Goal: Task Accomplishment & Management: Manage account settings

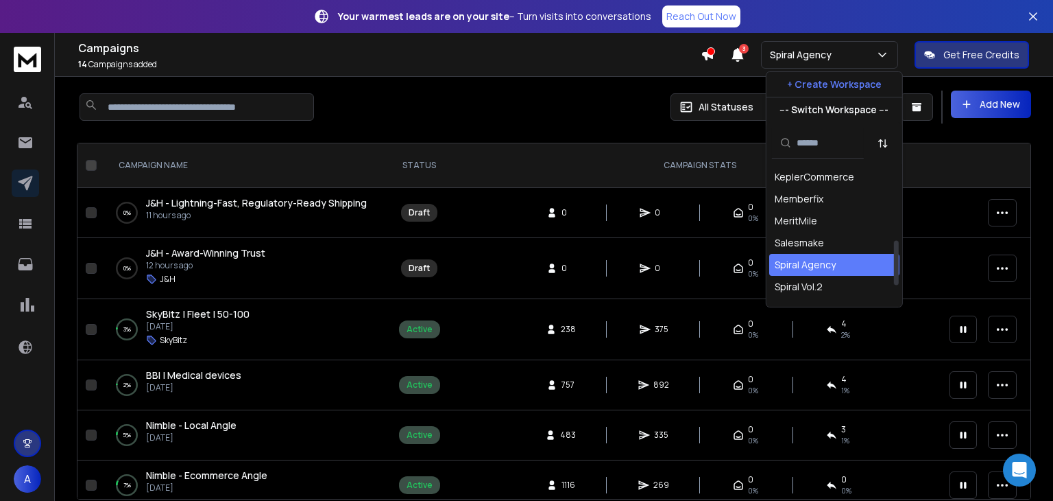
drag, startPoint x: 899, startPoint y: 184, endPoint x: 893, endPoint y: 265, distance: 80.4
click at [893, 264] on div at bounding box center [896, 235] width 7 height 137
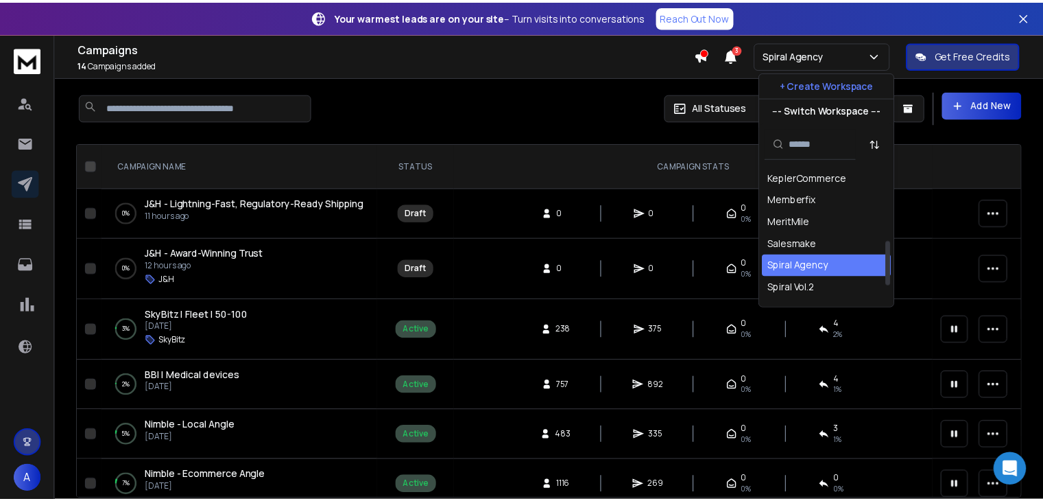
scroll to position [229, 0]
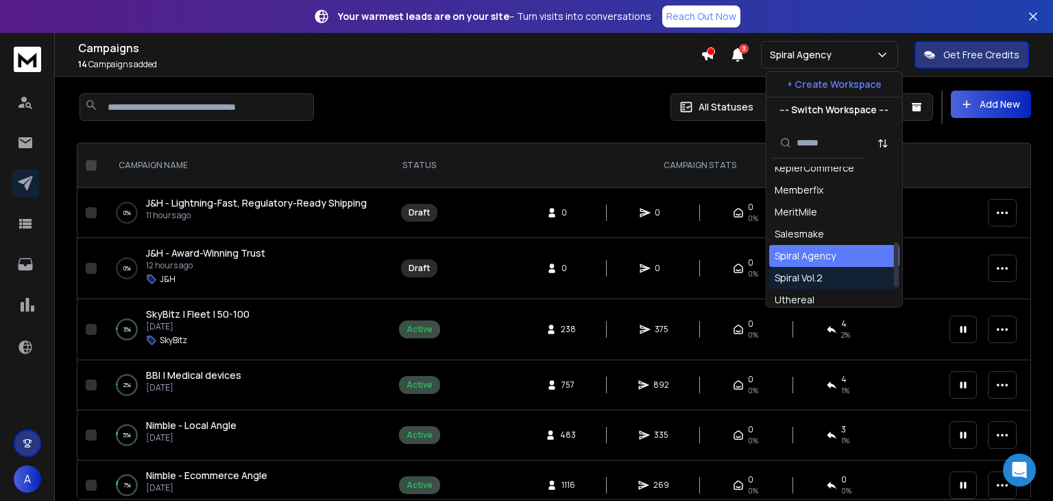
click at [834, 286] on div "Spiral Vol.2" at bounding box center [834, 278] width 130 height 22
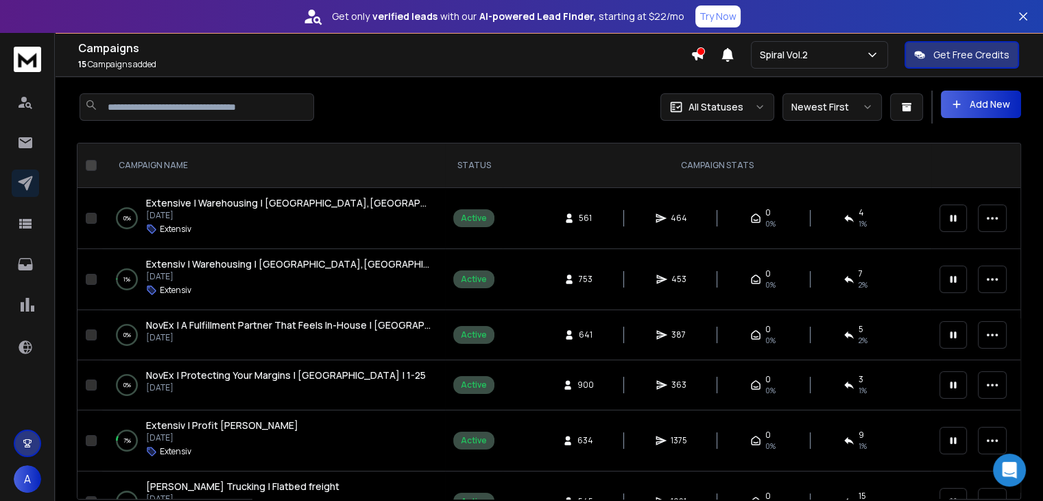
click at [865, 153] on th "CAMPAIGN STATS" at bounding box center [717, 165] width 429 height 45
click at [798, 64] on button "Spiral Vol.2" at bounding box center [819, 54] width 137 height 27
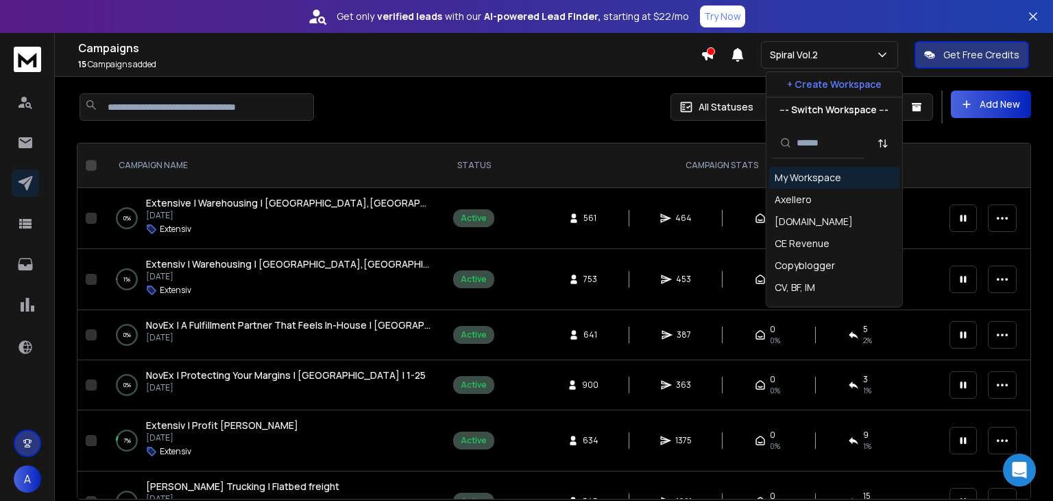
click at [16, 160] on div at bounding box center [28, 145] width 32 height 32
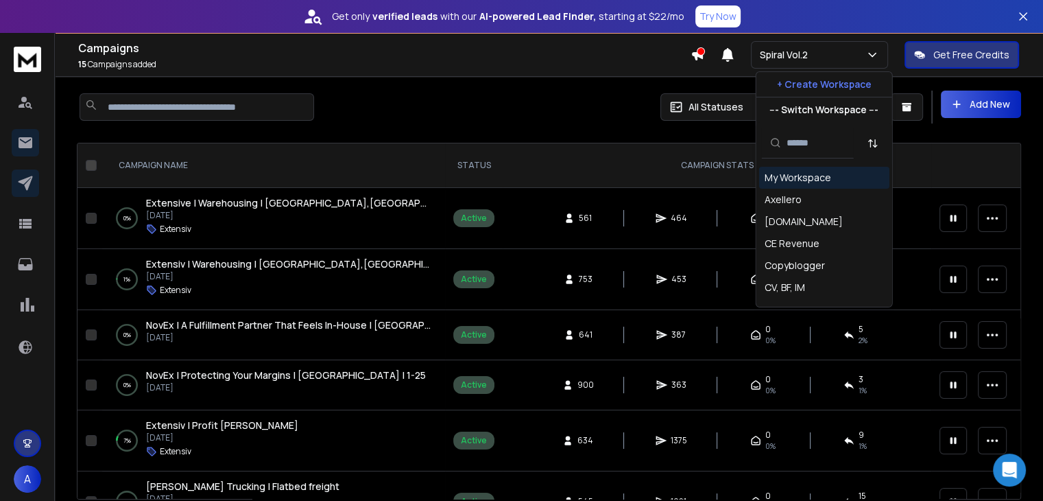
click at [24, 146] on icon at bounding box center [26, 142] width 14 height 11
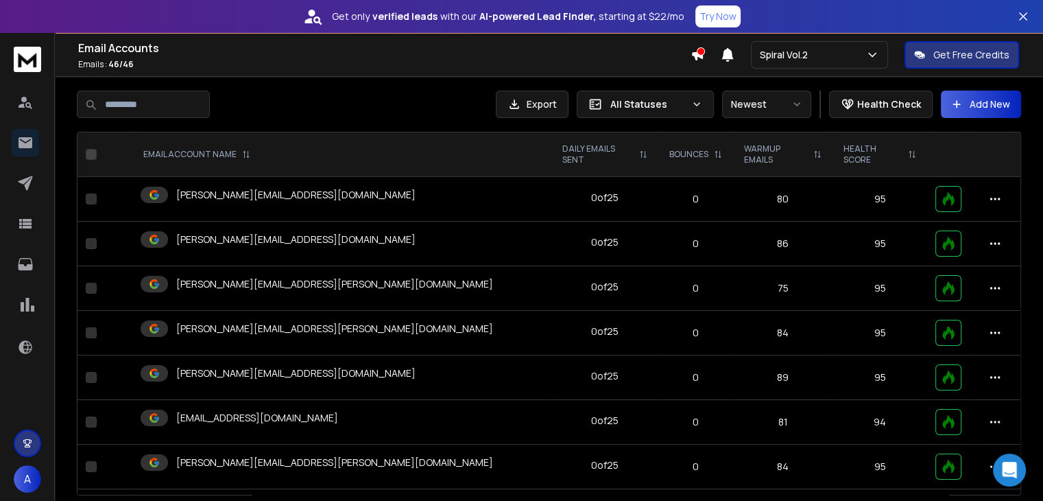
click at [158, 101] on input at bounding box center [143, 104] width 133 height 27
type input "***"
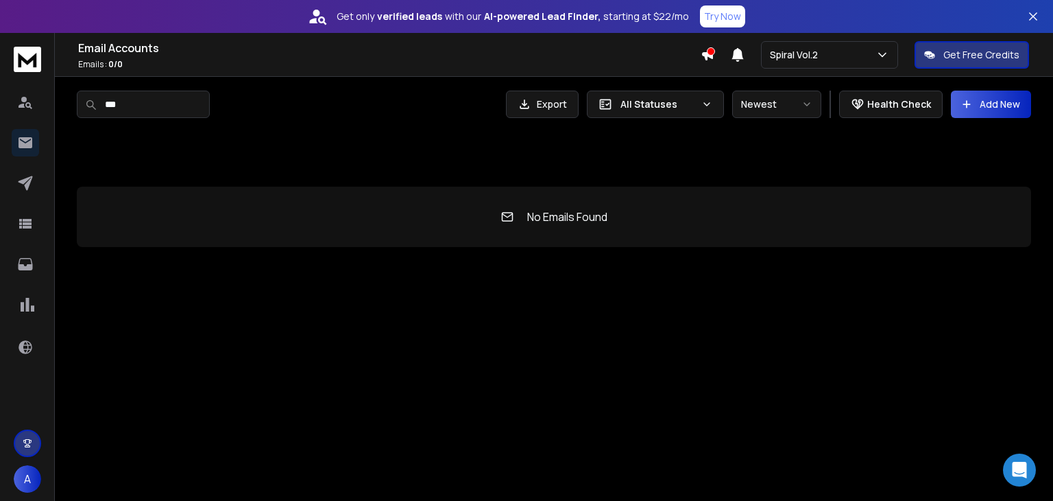
drag, startPoint x: 150, startPoint y: 99, endPoint x: 21, endPoint y: 122, distance: 131.5
click at [21, 122] on div "A Email Accounts Emails : 0 / 0 Spiral Vol.2 Get Free Credits *** Export All St…" at bounding box center [526, 147] width 1053 height 228
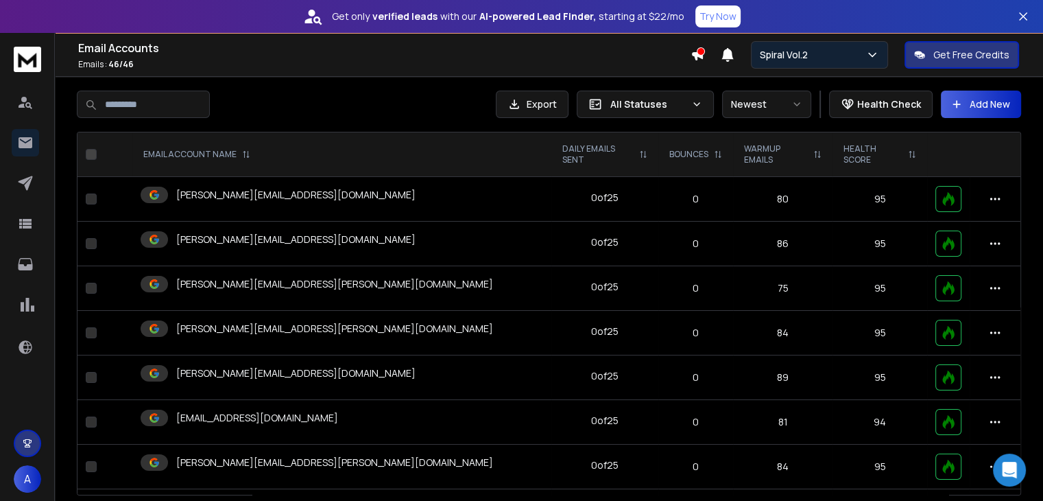
click at [835, 56] on div "Spiral Vol.2" at bounding box center [819, 55] width 119 height 14
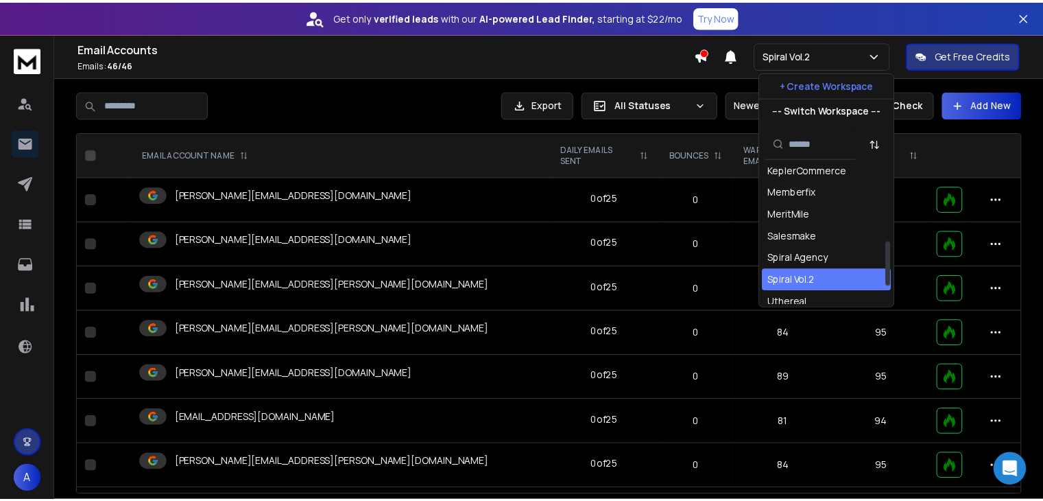
scroll to position [229, 0]
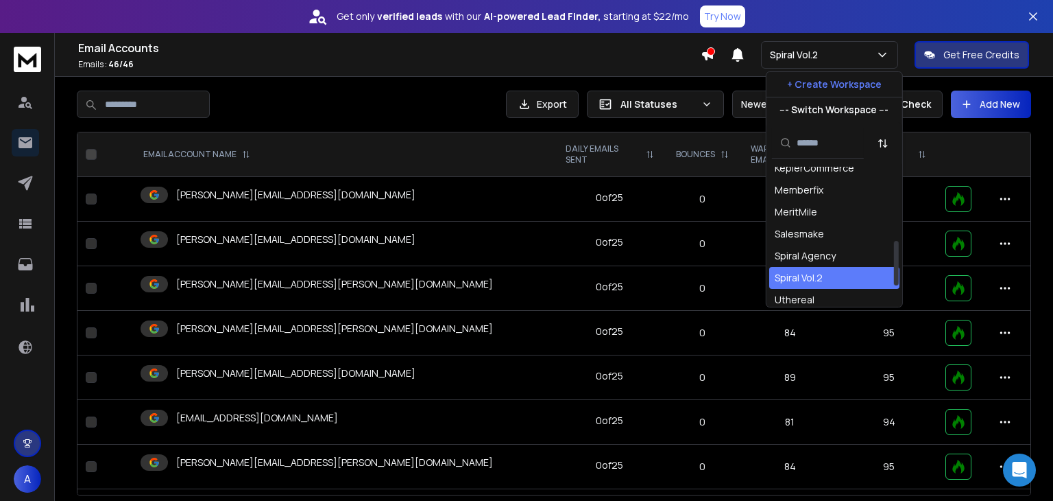
drag, startPoint x: 897, startPoint y: 187, endPoint x: 893, endPoint y: 262, distance: 74.8
click at [894, 262] on div at bounding box center [896, 263] width 5 height 45
click at [842, 255] on div "Spiral Agency" at bounding box center [834, 256] width 130 height 22
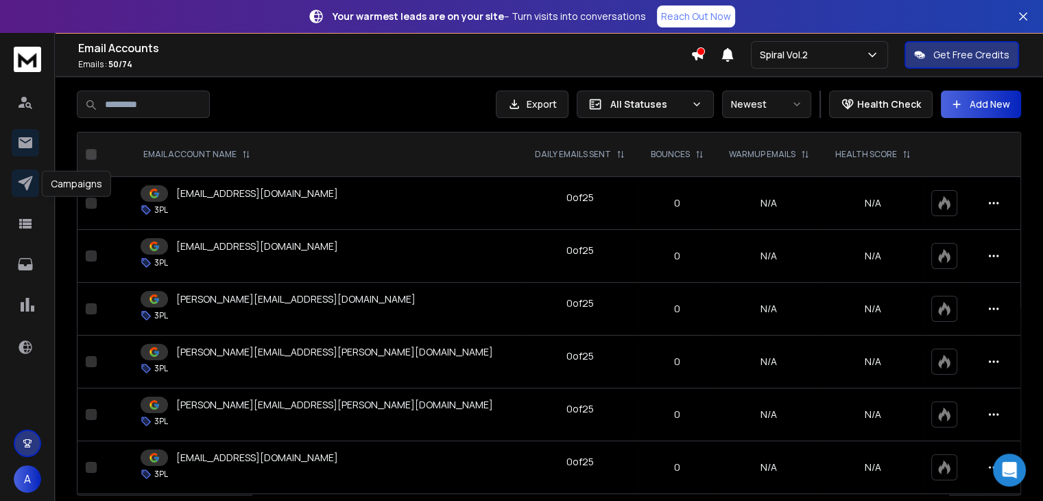
click at [19, 182] on icon at bounding box center [25, 183] width 14 height 14
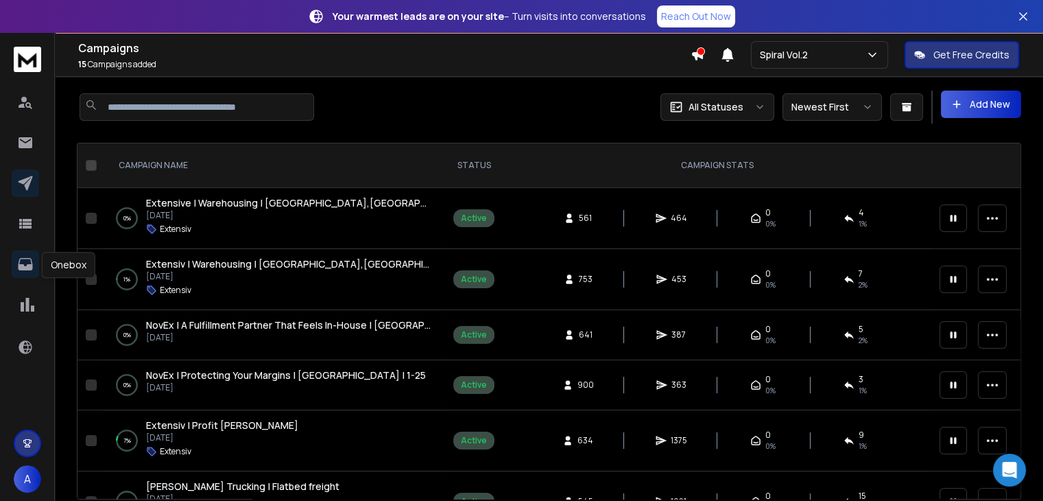
click at [32, 265] on icon at bounding box center [25, 264] width 14 height 12
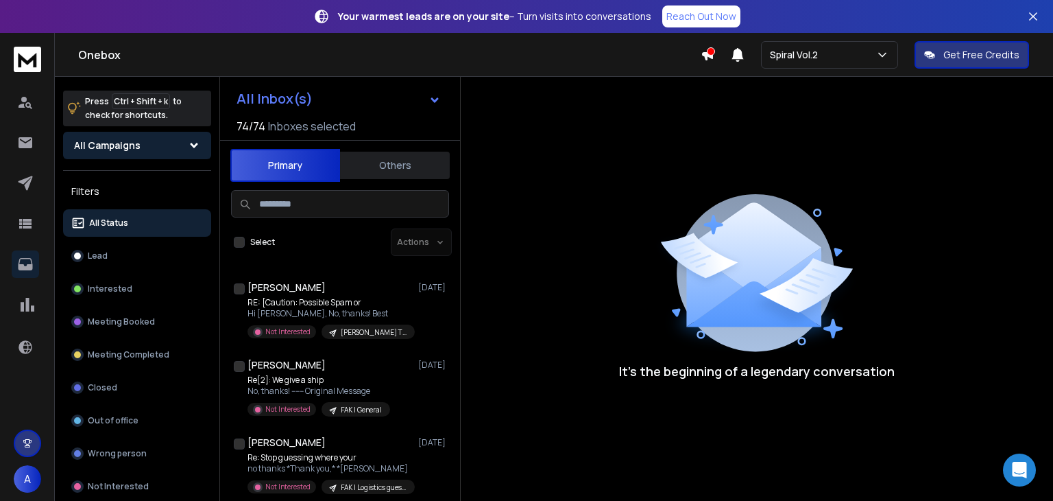
click at [176, 147] on button "All Campaigns" at bounding box center [137, 145] width 148 height 27
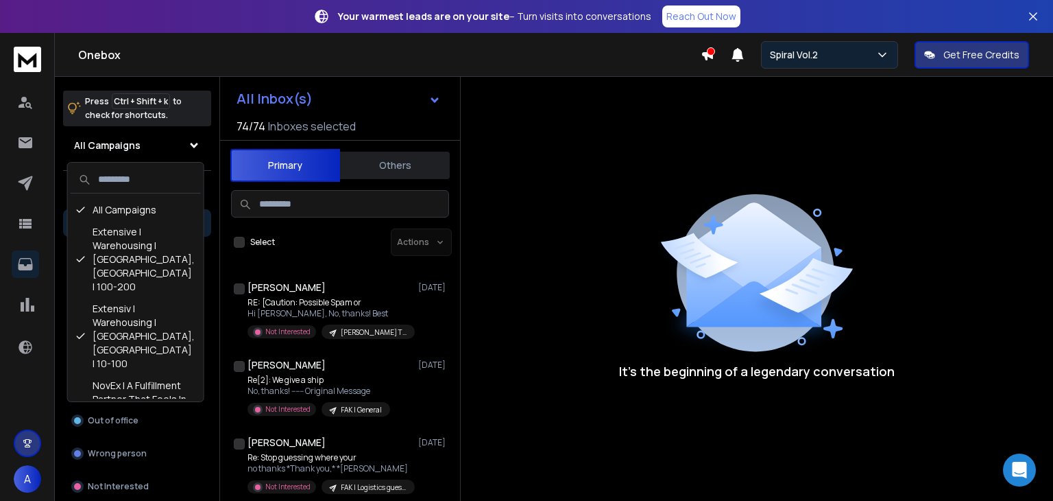
click at [798, 51] on p "Spiral Vol.2" at bounding box center [796, 55] width 53 height 14
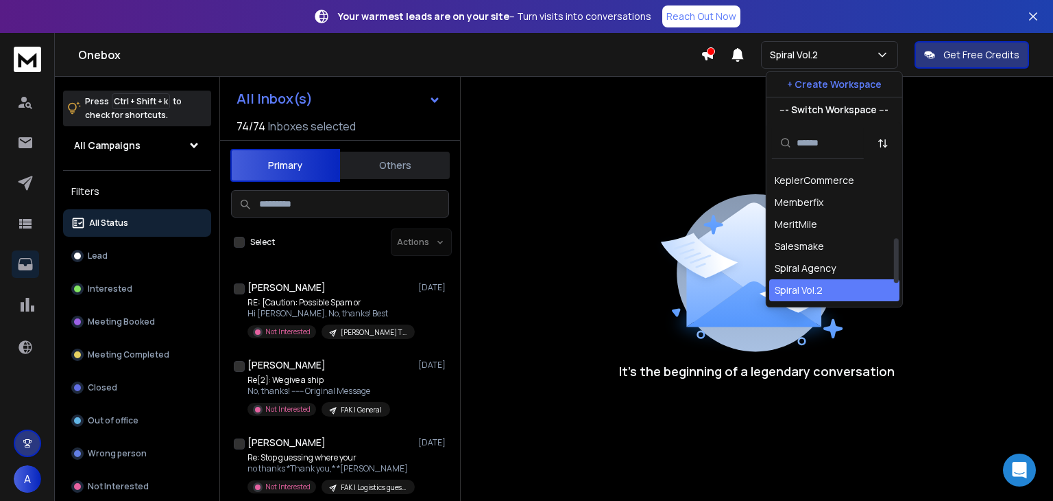
scroll to position [219, 0]
drag, startPoint x: 896, startPoint y: 176, endPoint x: 886, endPoint y: 247, distance: 71.4
click at [894, 247] on div at bounding box center [896, 260] width 5 height 45
click at [853, 261] on div "Spiral Agency" at bounding box center [834, 266] width 130 height 22
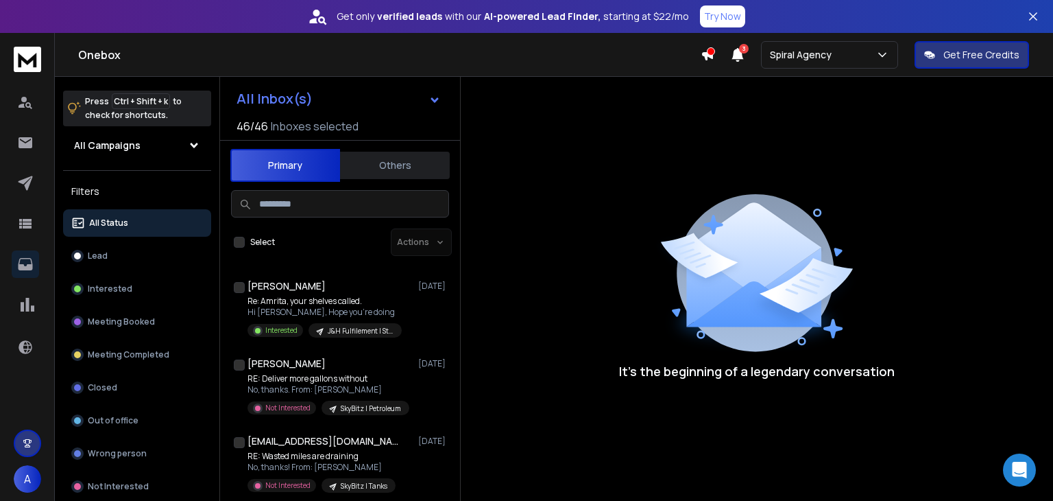
scroll to position [562, 0]
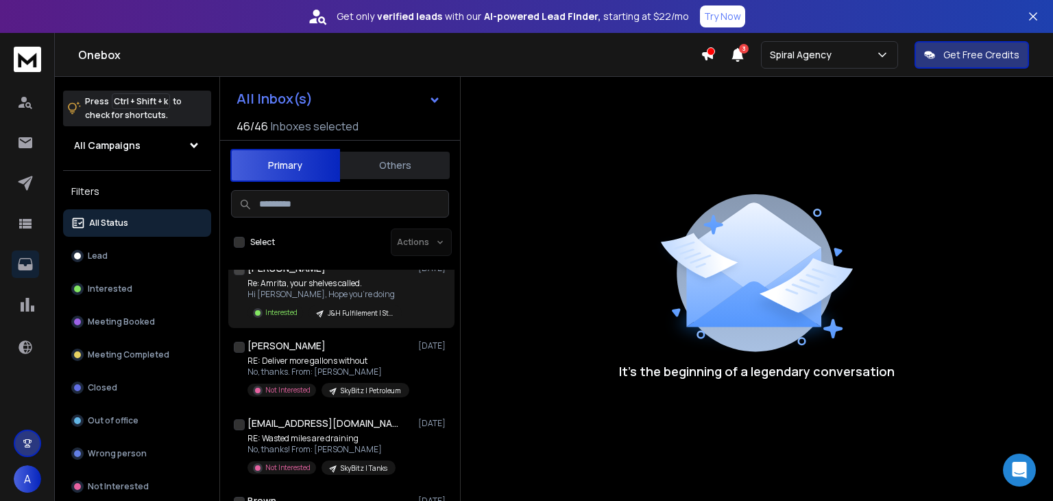
click at [351, 291] on p "Hi Bob, Hope you’re doing" at bounding box center [325, 294] width 154 height 11
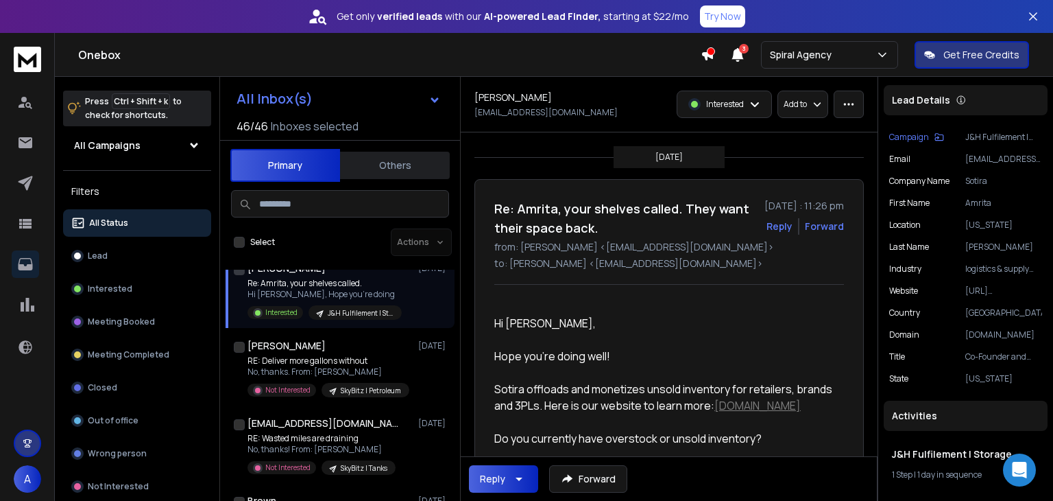
click at [647, 363] on div "Hi Bob, Hope you’re doing well! Sotira offloads and monetizes unsold inventory …" at bounding box center [663, 364] width 339 height 99
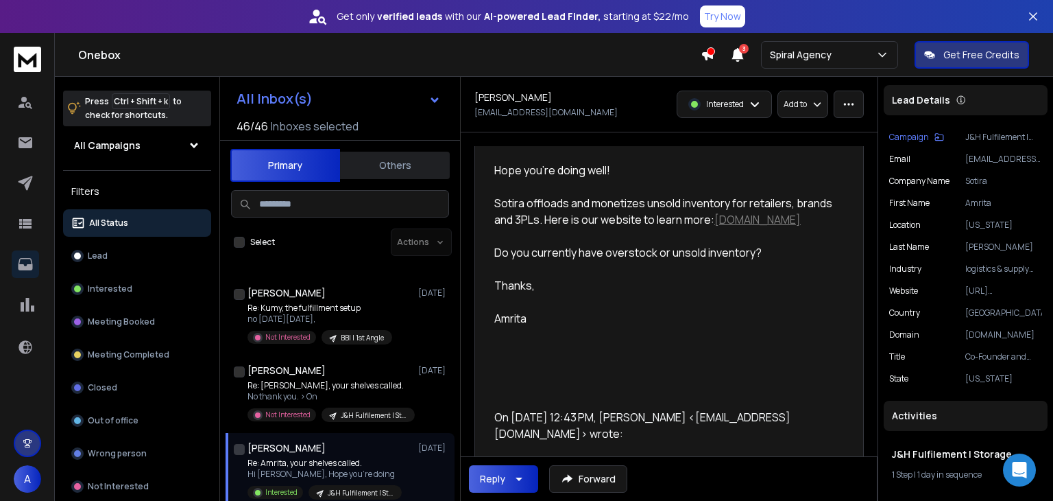
scroll to position [364, 0]
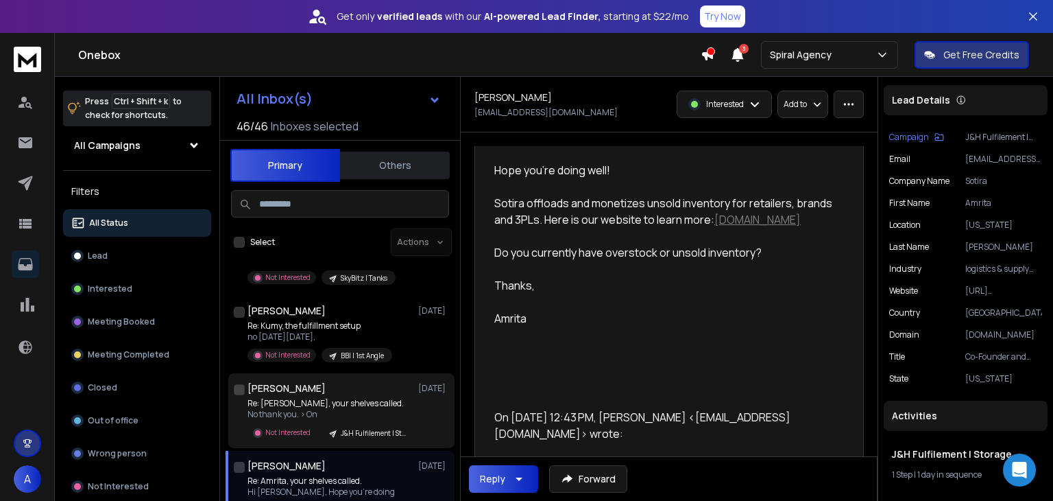
click at [379, 389] on div "Stephen Kaufer 09 Sep" at bounding box center [349, 388] width 202 height 14
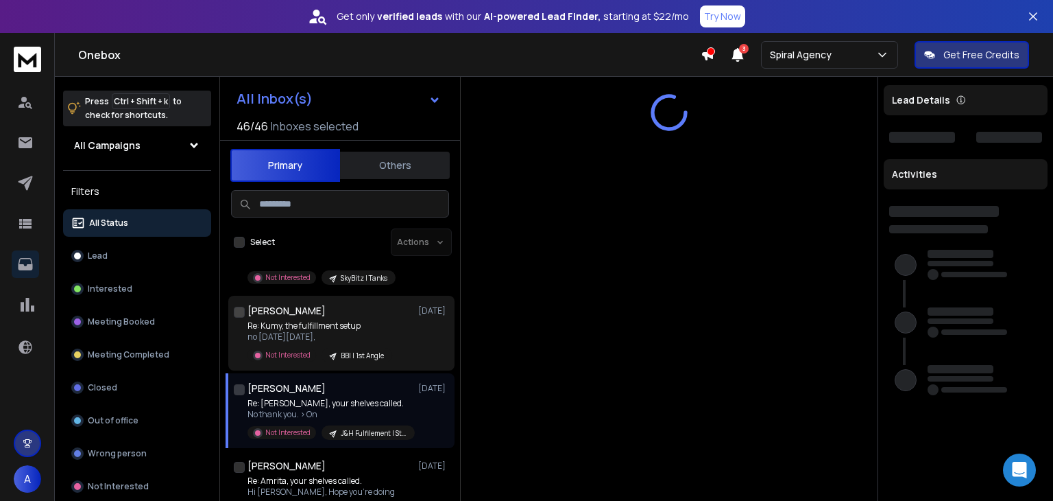
click at [378, 327] on p "Re: Kumy, the fulfillment setup" at bounding box center [320, 325] width 145 height 11
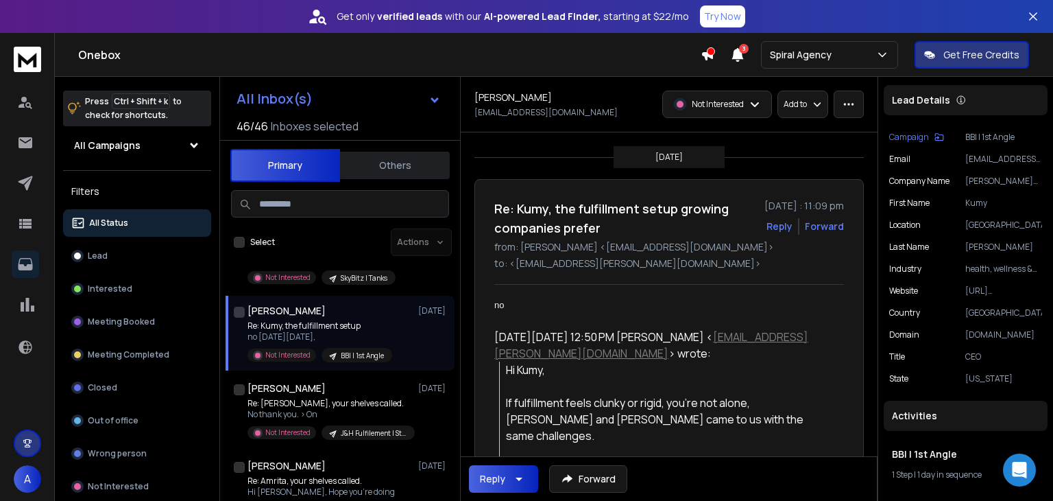
click at [454, 320] on div "Nancy Lai - MyGift 01:00 AM Re: Nancy, your shelves called. No thank you Nancy …" at bounding box center [340, 454] width 240 height 370
click at [115, 138] on h1 "All Campaigns" at bounding box center [107, 145] width 67 height 14
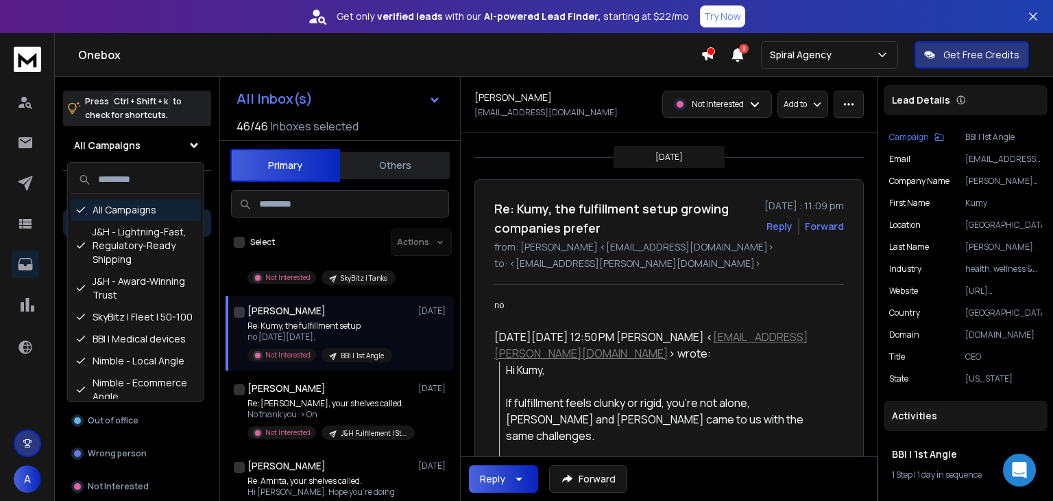
click at [108, 209] on div "All Campaigns" at bounding box center [136, 210] width 130 height 22
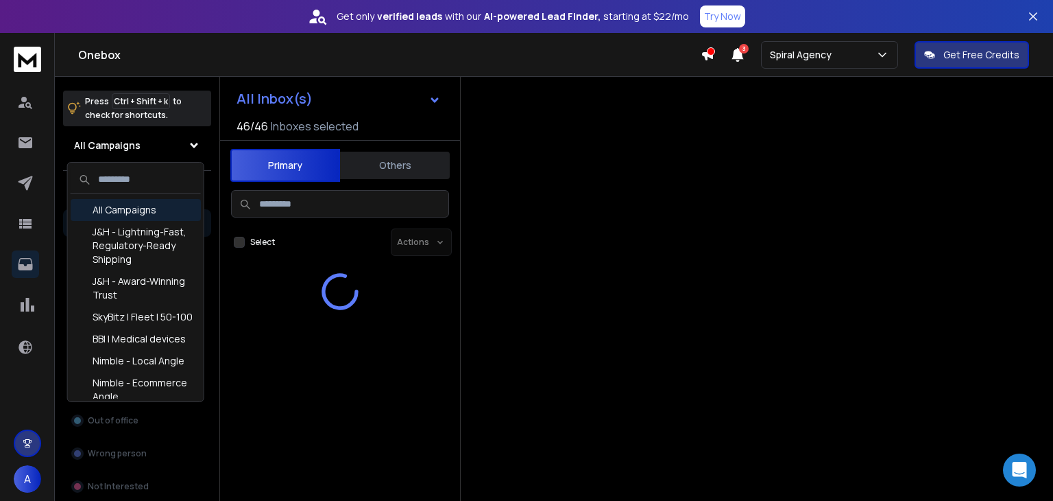
scroll to position [0, 0]
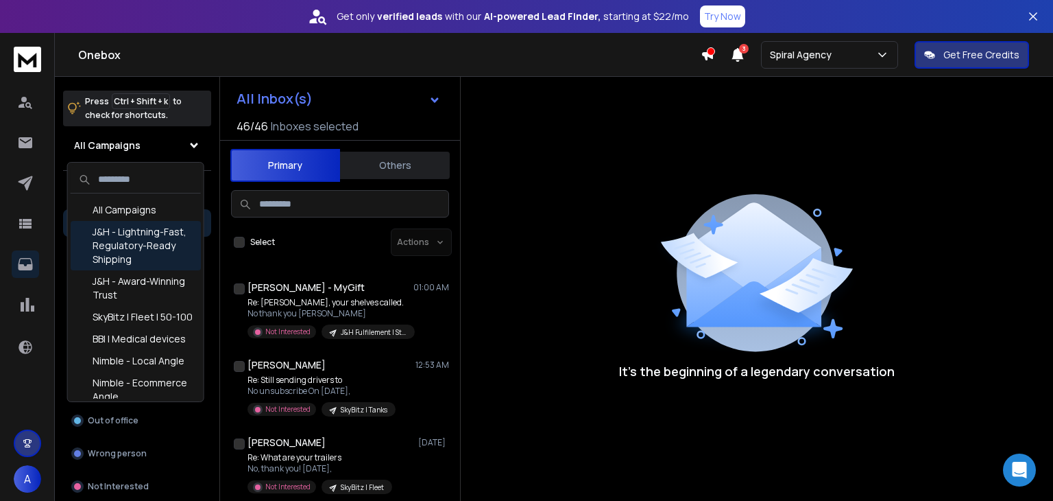
click at [129, 245] on div "J&H - Lightning-Fast, Regulatory-Ready Shipping" at bounding box center [136, 245] width 130 height 49
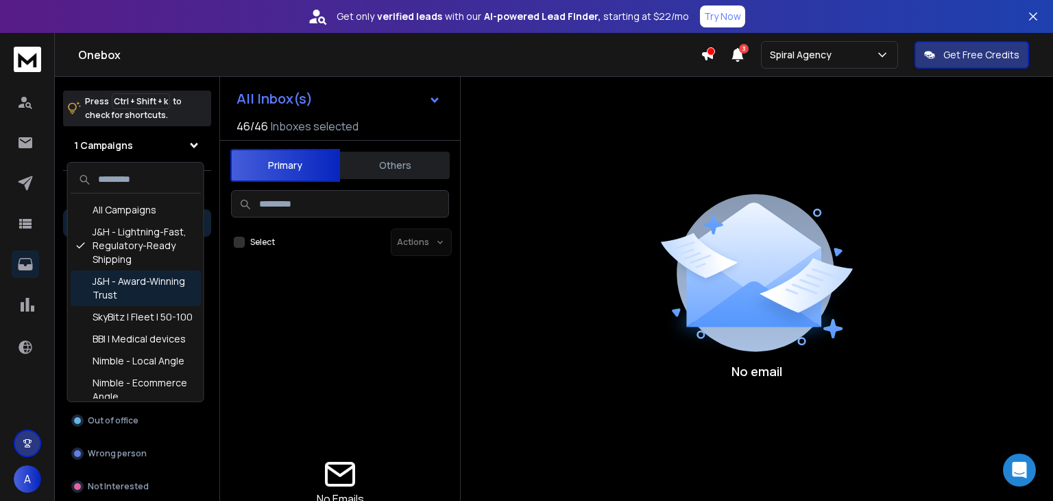
click at [134, 289] on div "J&H - Award-Winning Trust" at bounding box center [136, 288] width 130 height 36
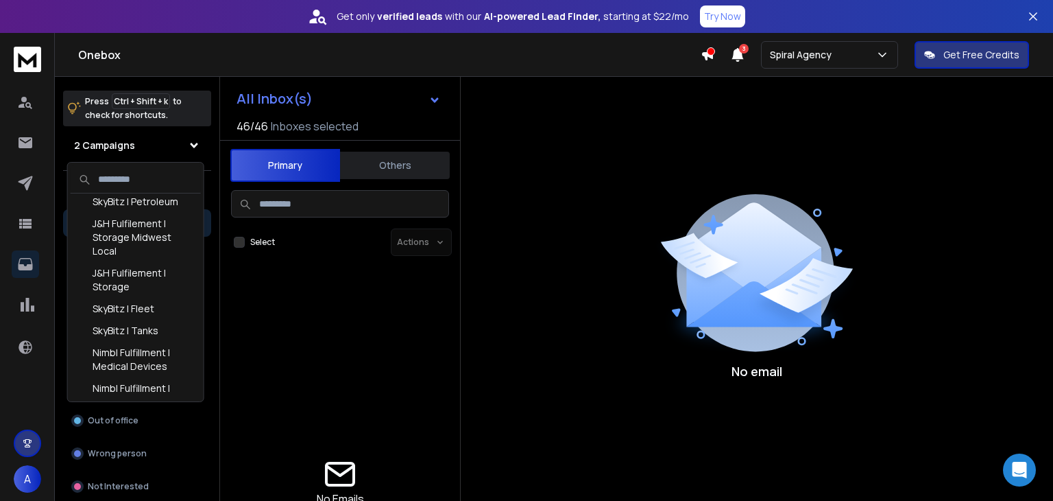
scroll to position [245, 0]
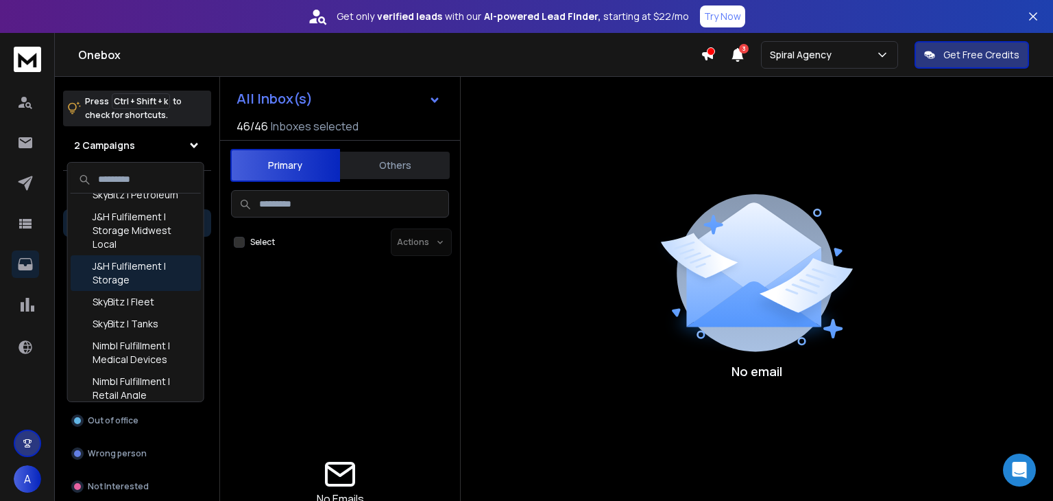
click at [142, 278] on div "J&H Fulfilement | Storage" at bounding box center [136, 273] width 130 height 36
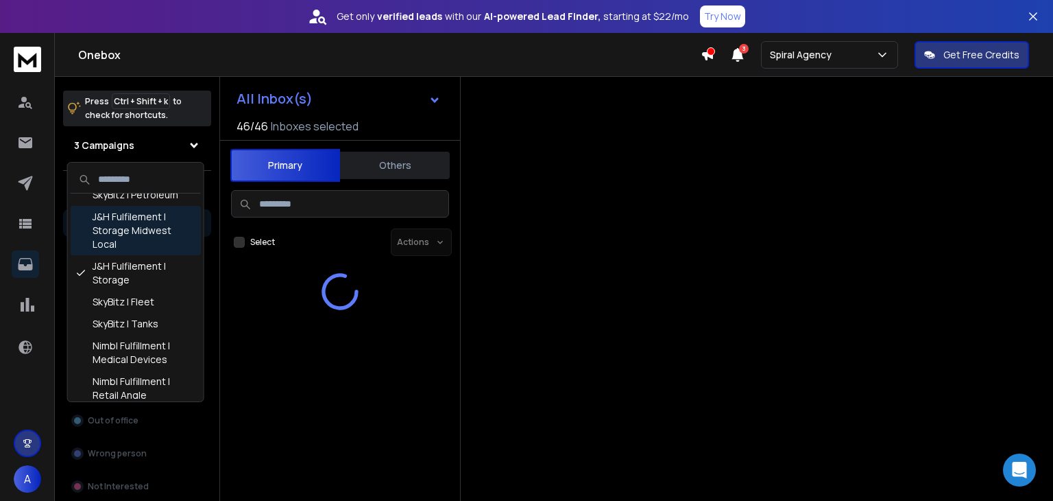
click at [140, 225] on div "J&H Fulfilement | Storage Midwest Local" at bounding box center [136, 230] width 130 height 49
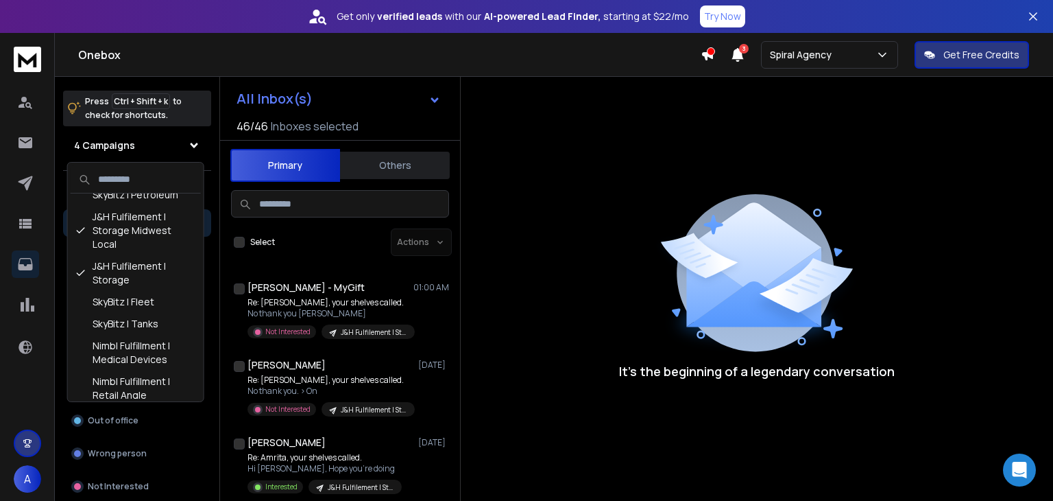
click at [480, 245] on div "It’s the beginning of a legendary conversation" at bounding box center [757, 290] width 592 height 426
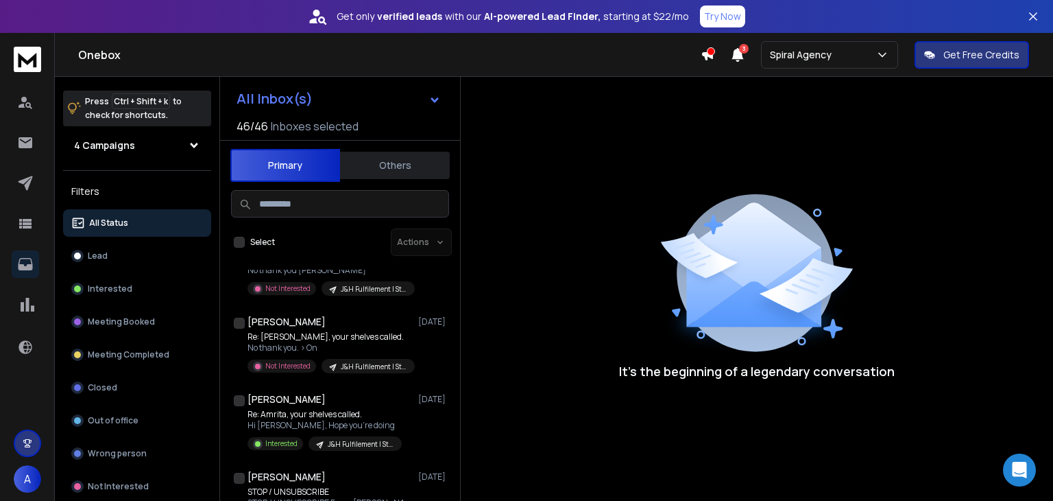
scroll to position [0, 0]
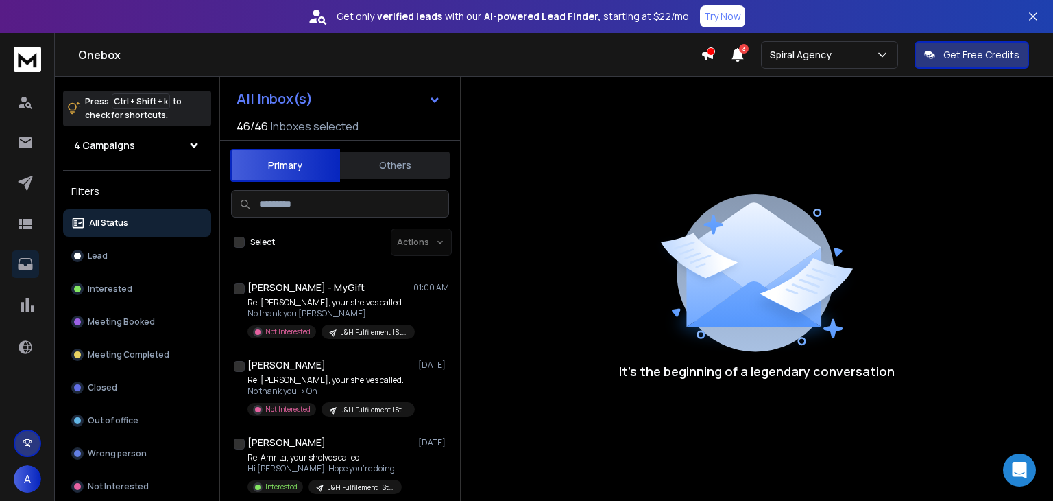
click at [964, 275] on div "It’s the beginning of a legendary conversation" at bounding box center [757, 290] width 592 height 426
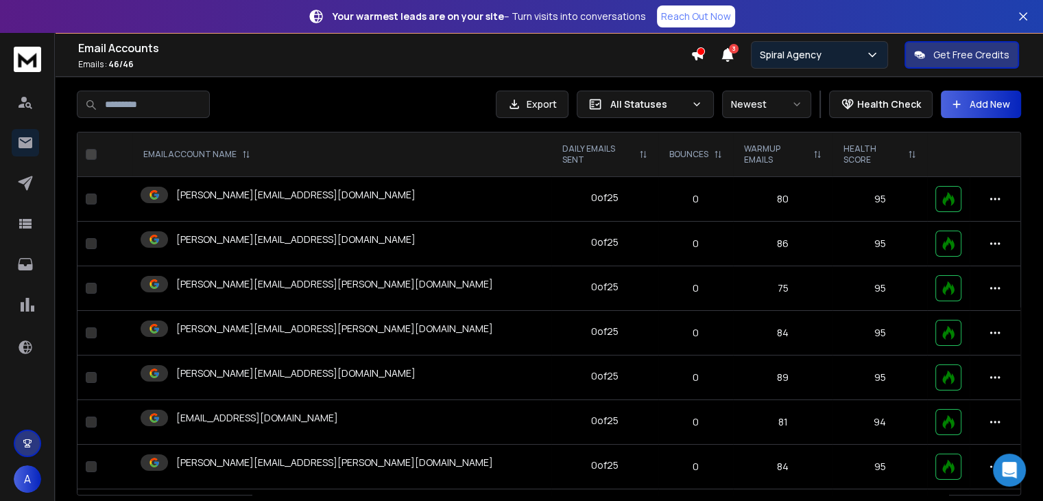
click at [790, 49] on p "Spiral Agency" at bounding box center [793, 55] width 67 height 14
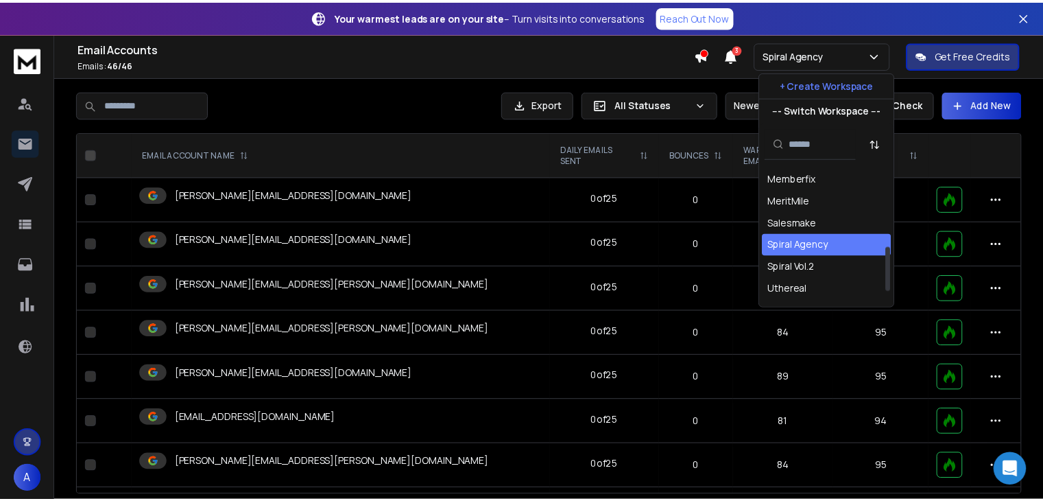
scroll to position [244, 0]
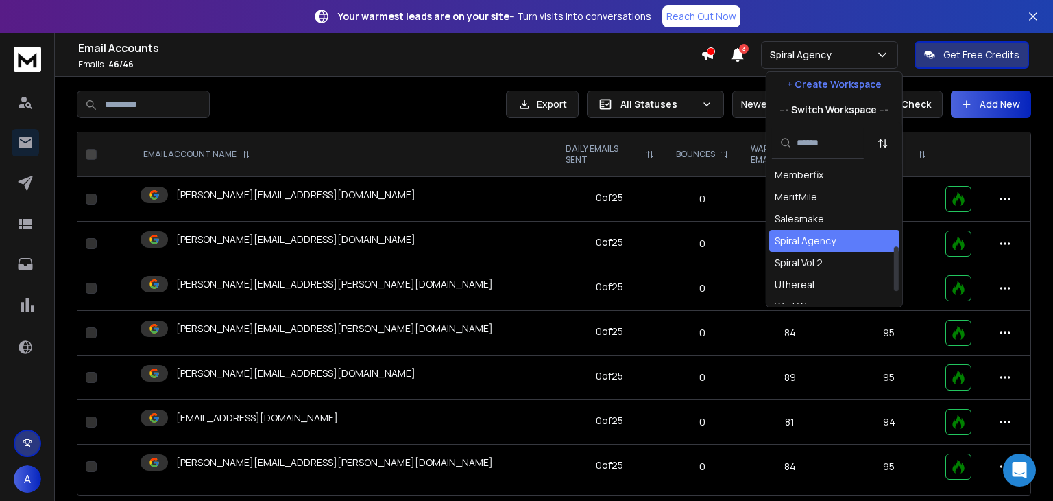
drag, startPoint x: 897, startPoint y: 184, endPoint x: 897, endPoint y: 264, distance: 79.5
click at [897, 264] on div at bounding box center [896, 268] width 5 height 45
click at [812, 263] on div "Spiral Vol.2" at bounding box center [799, 263] width 48 height 14
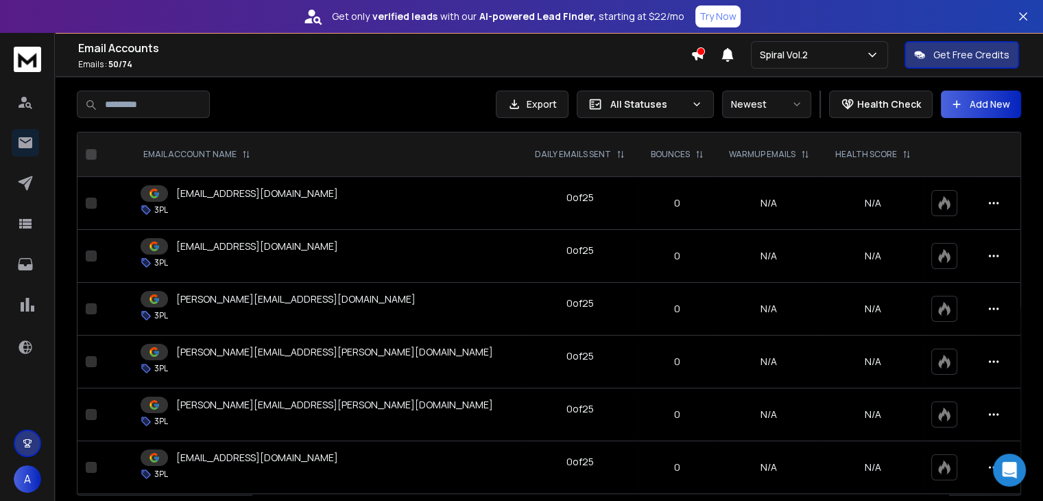
click at [822, 263] on td "N/A" at bounding box center [872, 256] width 101 height 53
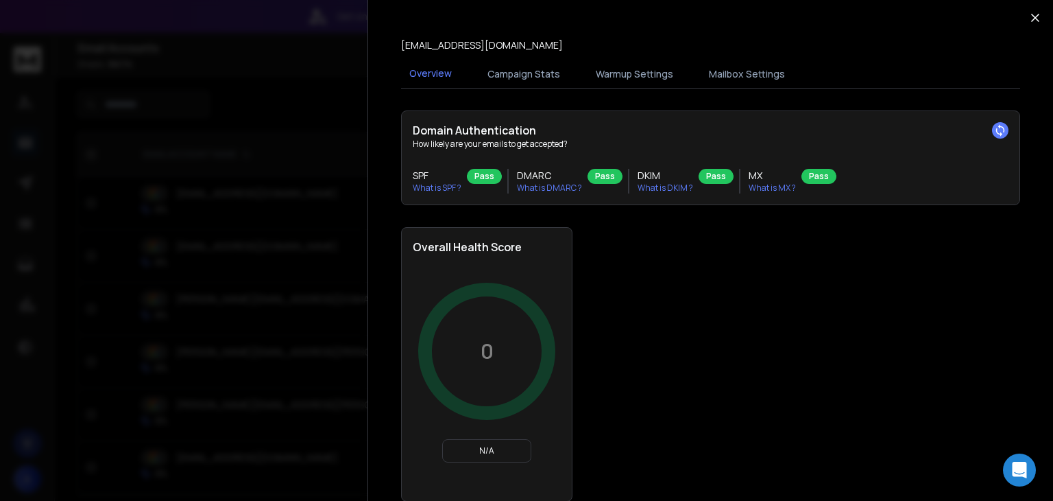
click at [1034, 17] on icon "button" at bounding box center [1035, 18] width 14 height 14
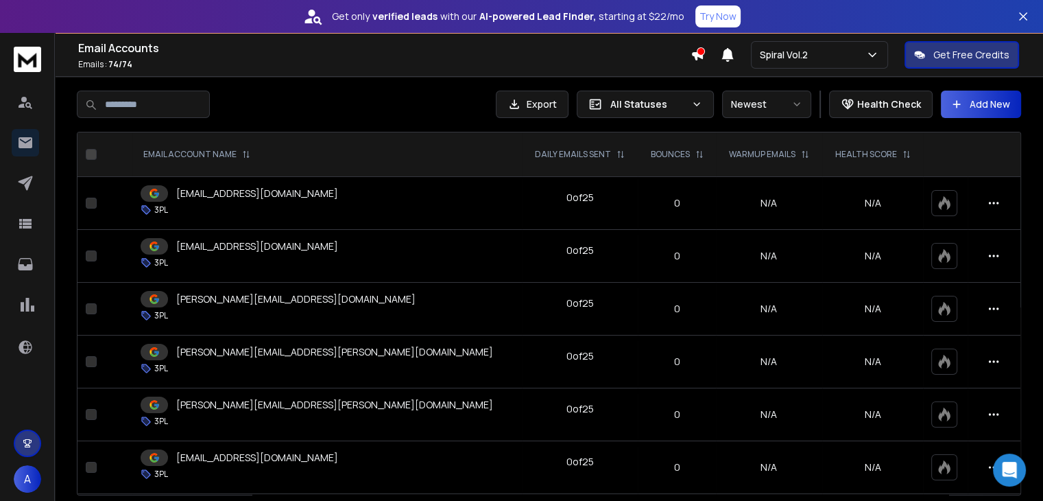
click at [282, 200] on div "[EMAIL_ADDRESS][DOMAIN_NAME]" at bounding box center [239, 193] width 197 height 16
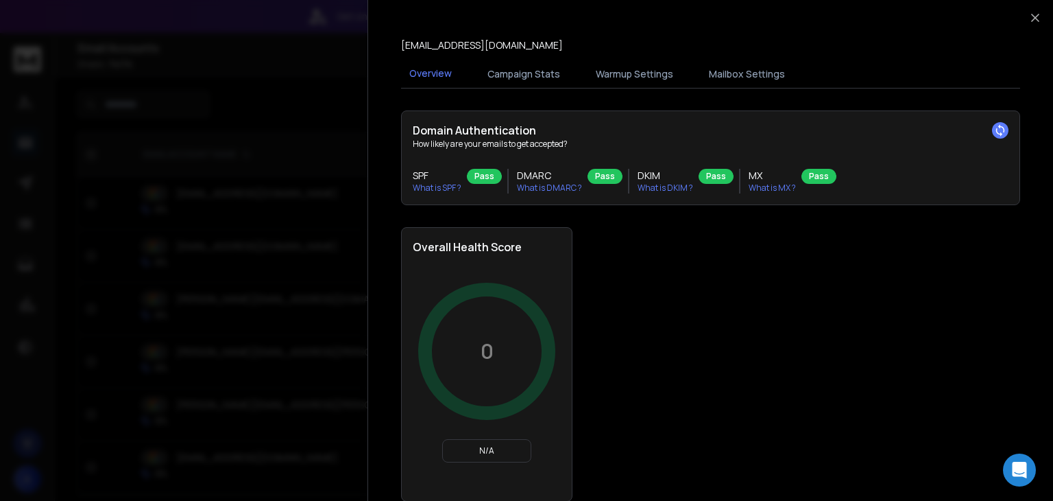
click at [642, 77] on button "Warmup Settings" at bounding box center [635, 74] width 94 height 30
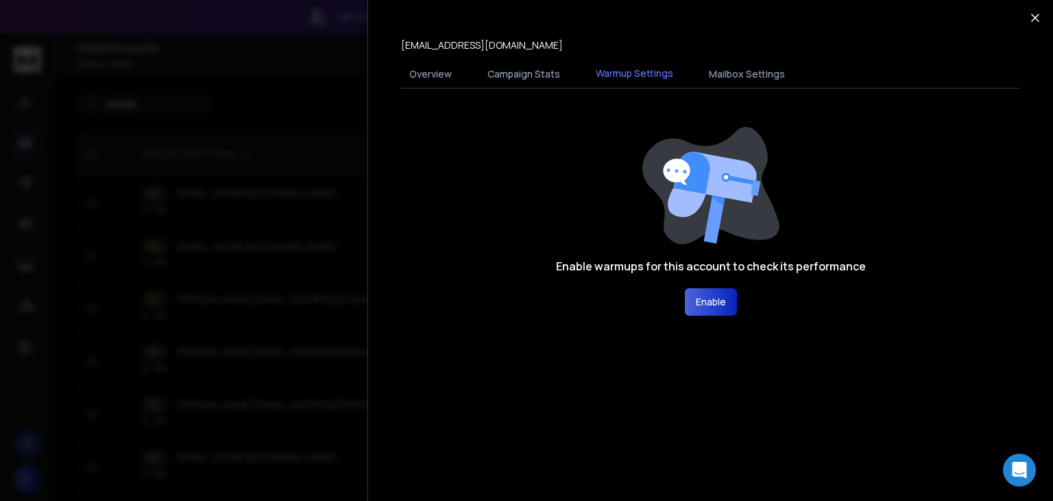
click at [1032, 15] on icon "button" at bounding box center [1035, 17] width 7 height 7
